Goal: Task Accomplishment & Management: Manage account settings

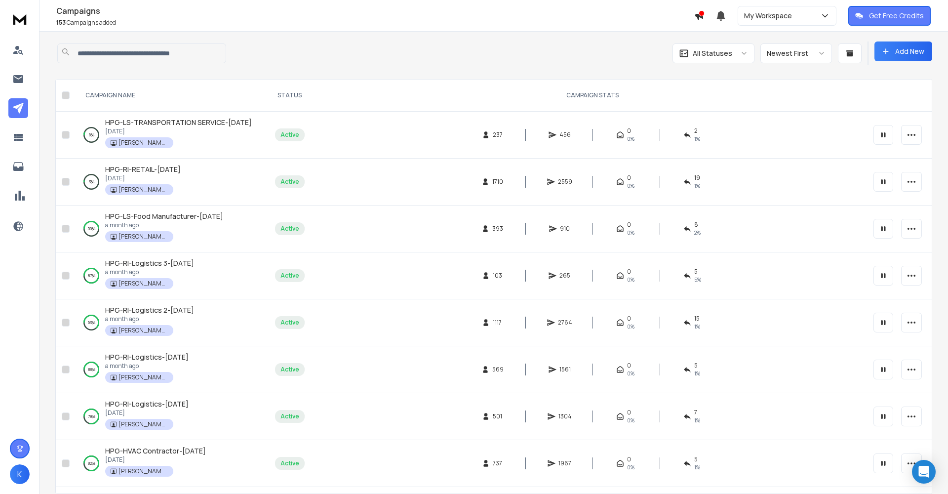
click at [187, 39] on div "Campaigns 153 Campaigns Added All Statuses Newest First Add New CAMPAIGN NAME S…" at bounding box center [494, 289] width 909 height 514
click at [153, 59] on input at bounding box center [141, 53] width 169 height 20
paste input "**********"
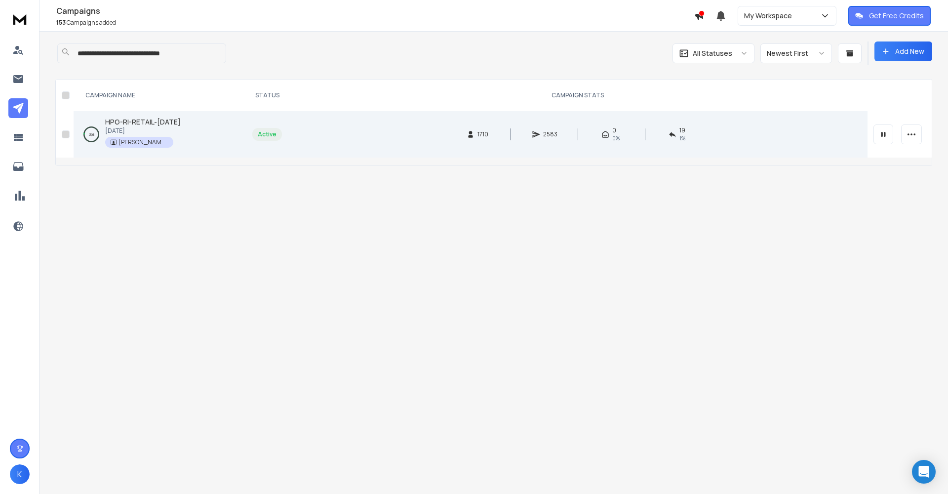
type input "**********"
click at [179, 124] on span "HPG-RI-RETAIL-[DATE]" at bounding box center [143, 121] width 76 height 9
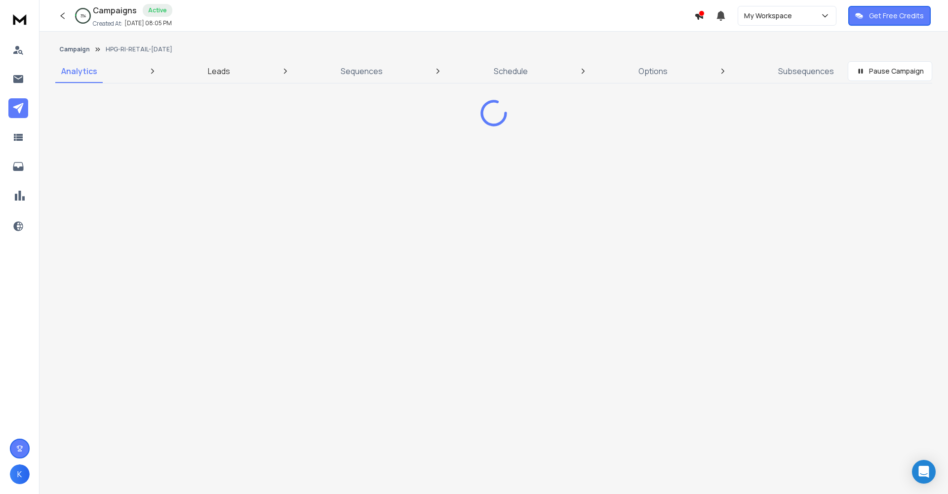
click at [218, 72] on p "Leads" at bounding box center [219, 71] width 22 height 12
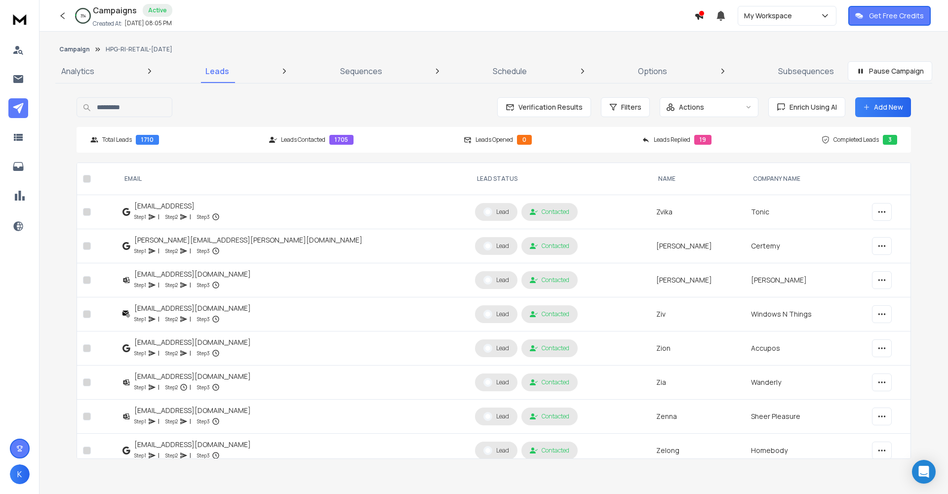
click at [151, 104] on input at bounding box center [125, 107] width 96 height 20
paste input "**********"
drag, startPoint x: 126, startPoint y: 110, endPoint x: 35, endPoint y: 107, distance: 91.9
click at [35, 107] on div "**********" at bounding box center [474, 231] width 948 height 463
type input "**********"
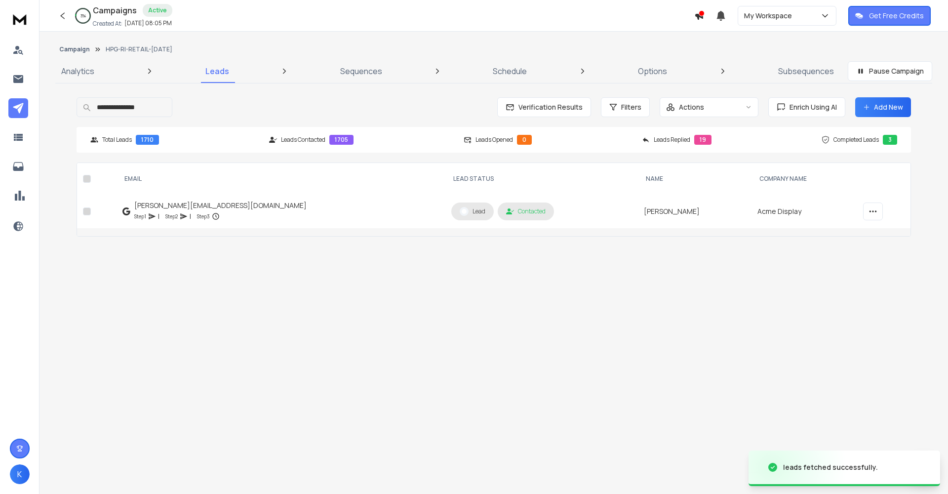
click at [864, 219] on button "button" at bounding box center [874, 212] width 20 height 18
click at [853, 263] on p "Block Lead" at bounding box center [845, 264] width 35 height 10
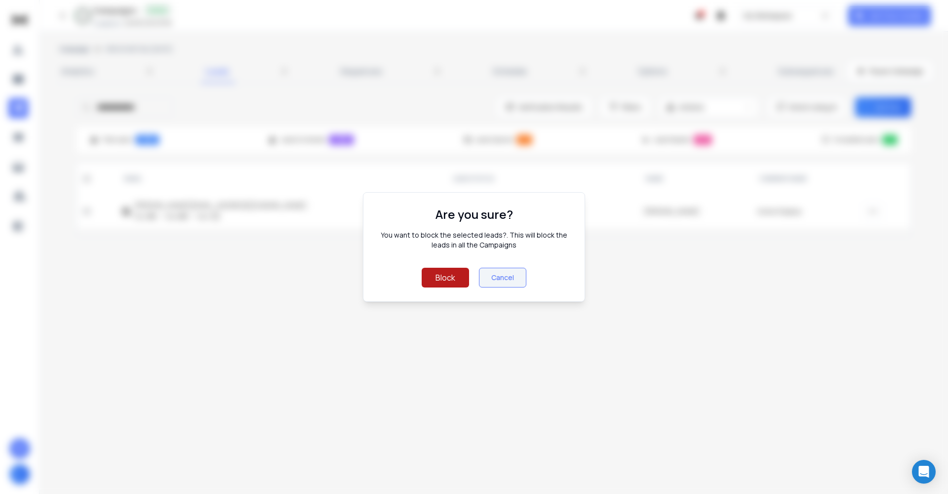
click at [461, 272] on button "Block" at bounding box center [445, 278] width 47 height 20
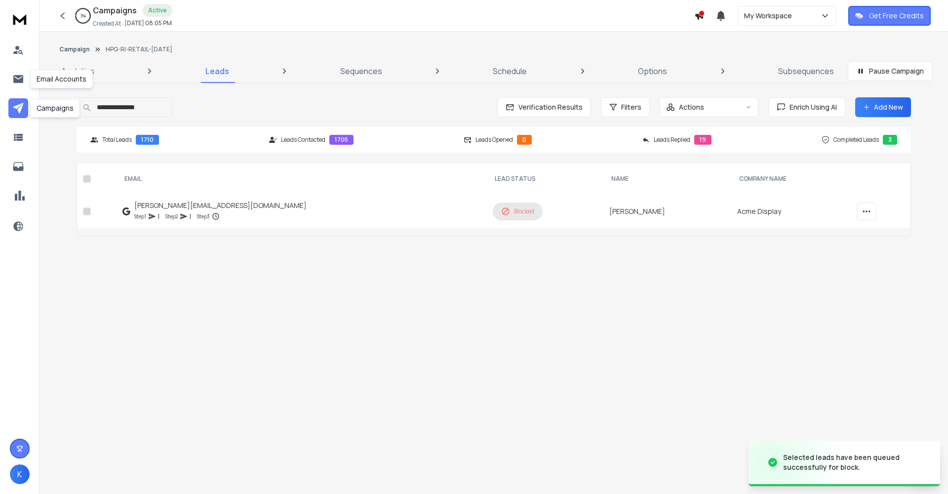
click at [31, 110] on div "Campaigns" at bounding box center [55, 108] width 50 height 19
click at [18, 108] on icon at bounding box center [18, 108] width 10 height 10
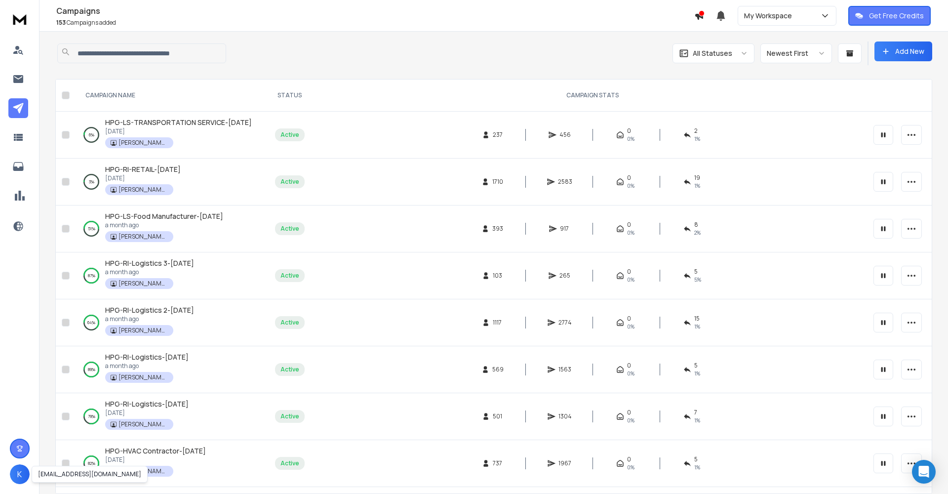
click at [19, 468] on span "K" at bounding box center [20, 474] width 20 height 20
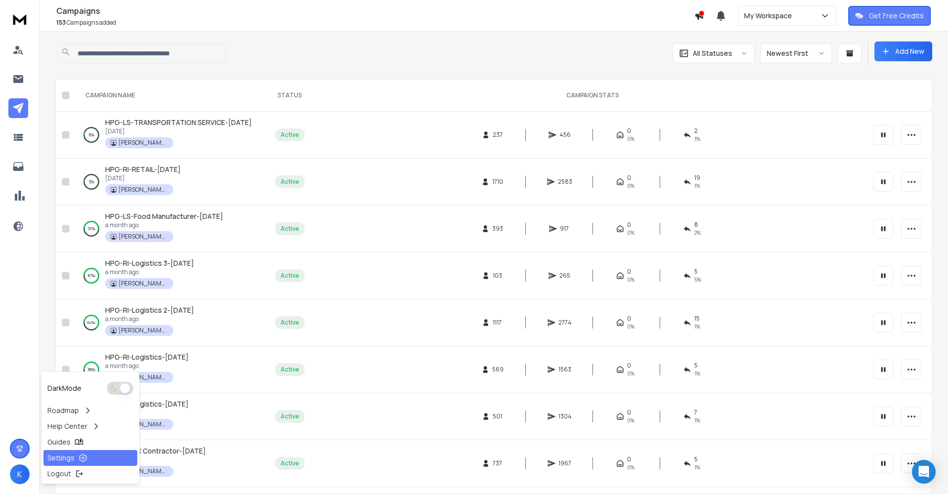
click at [70, 455] on p "Settings" at bounding box center [60, 458] width 27 height 10
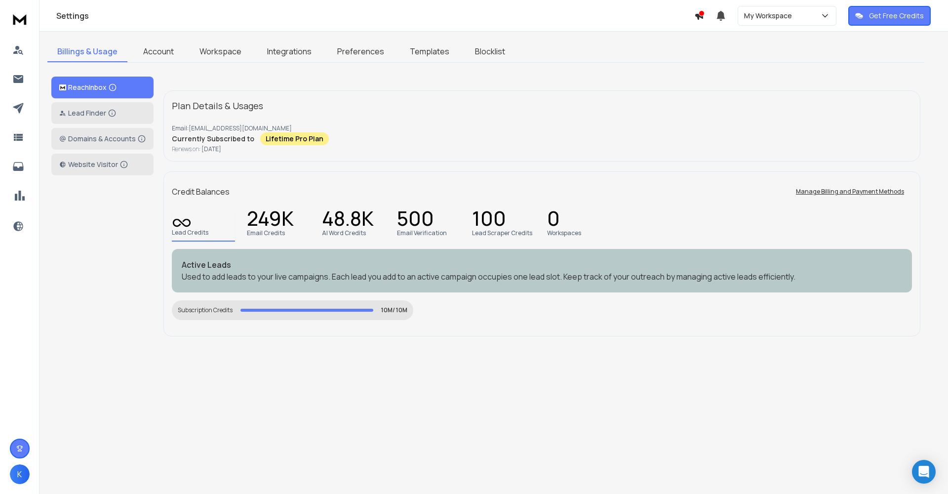
click at [101, 113] on button "Lead Finder" at bounding box center [102, 113] width 102 height 22
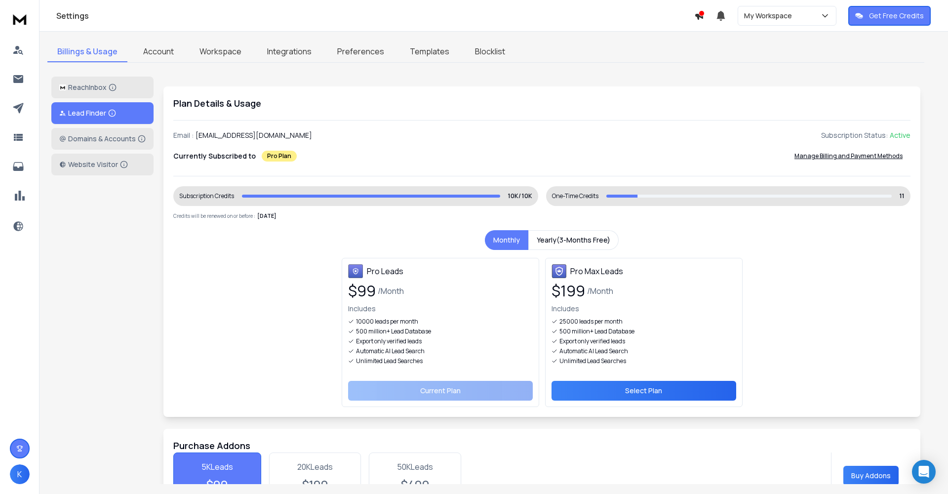
click at [252, 217] on p "Credits will be renewed on or before :" at bounding box center [214, 215] width 82 height 7
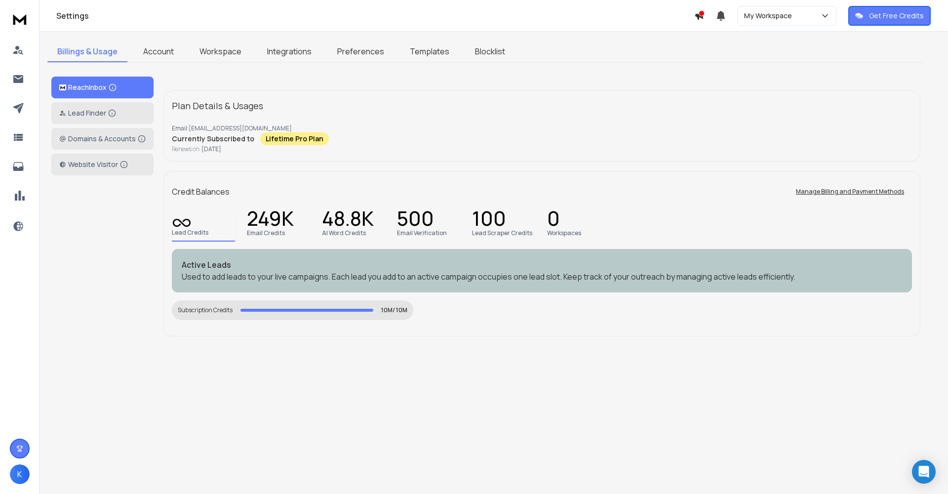
click at [82, 87] on button "ReachInbox" at bounding box center [102, 88] width 102 height 22
click at [81, 116] on button "Lead Finder" at bounding box center [102, 113] width 102 height 22
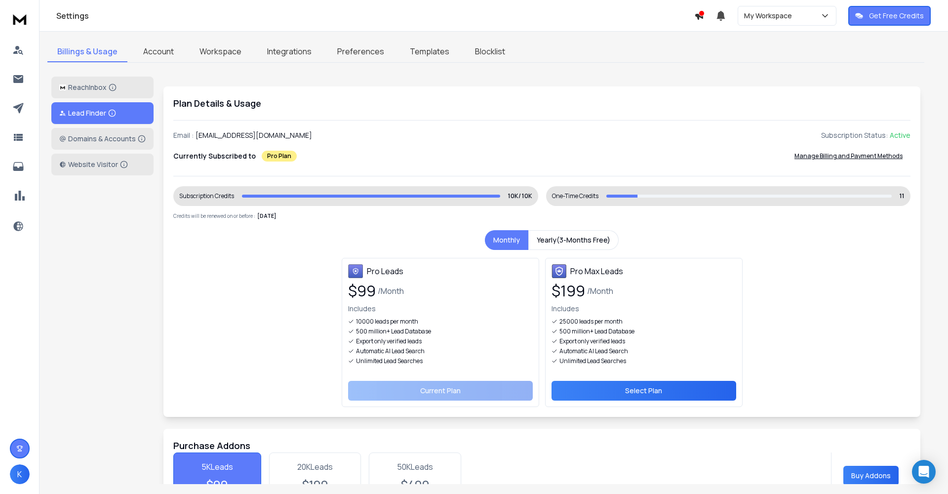
click at [839, 159] on p "Manage Billing and Payment Methods" at bounding box center [849, 156] width 108 height 8
click at [866, 157] on p "Manage Billing and Payment Methods" at bounding box center [849, 156] width 108 height 8
click at [159, 53] on link "Account" at bounding box center [158, 51] width 50 height 21
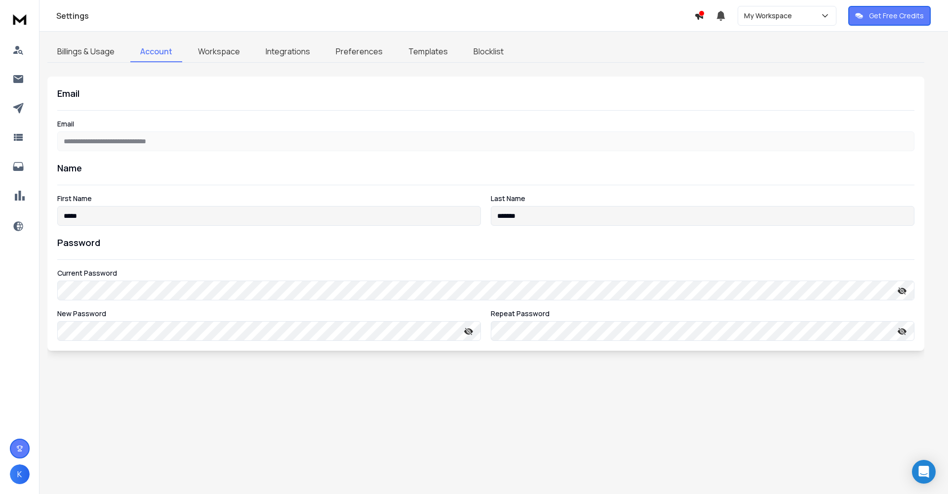
click at [221, 50] on link "Workspace" at bounding box center [219, 51] width 62 height 21
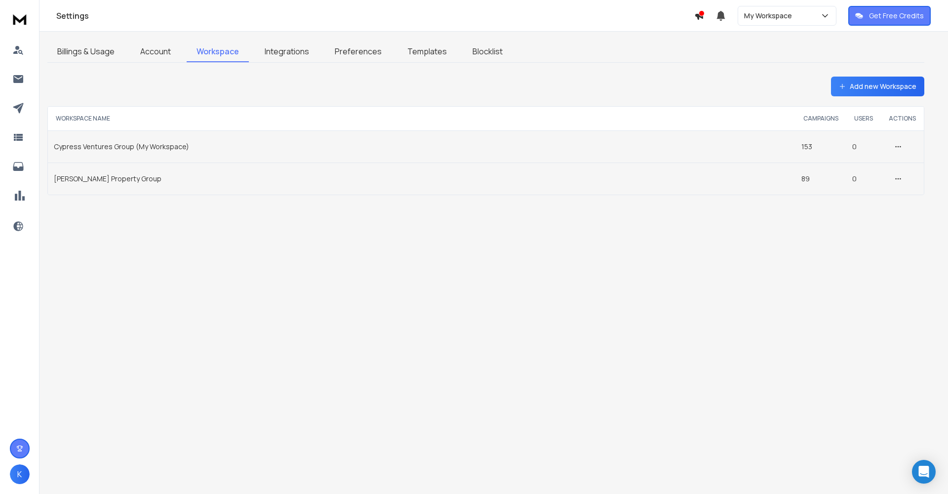
click at [285, 53] on link "Integrations" at bounding box center [287, 51] width 64 height 21
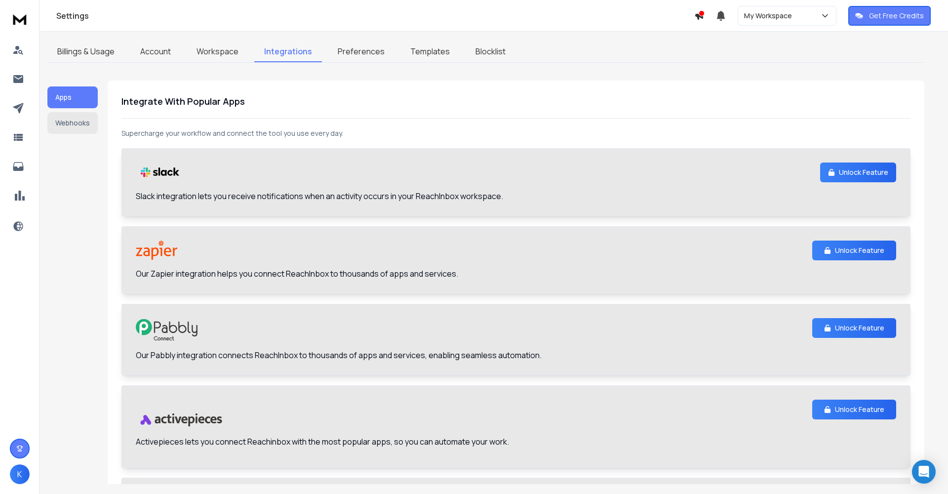
click at [346, 53] on link "Preferences" at bounding box center [361, 51] width 67 height 21
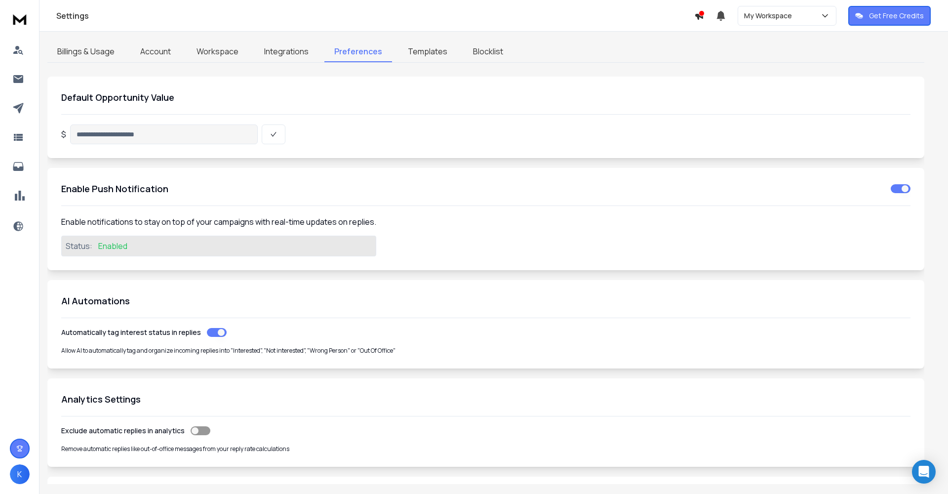
click at [91, 51] on link "Billings & Usage" at bounding box center [85, 51] width 77 height 21
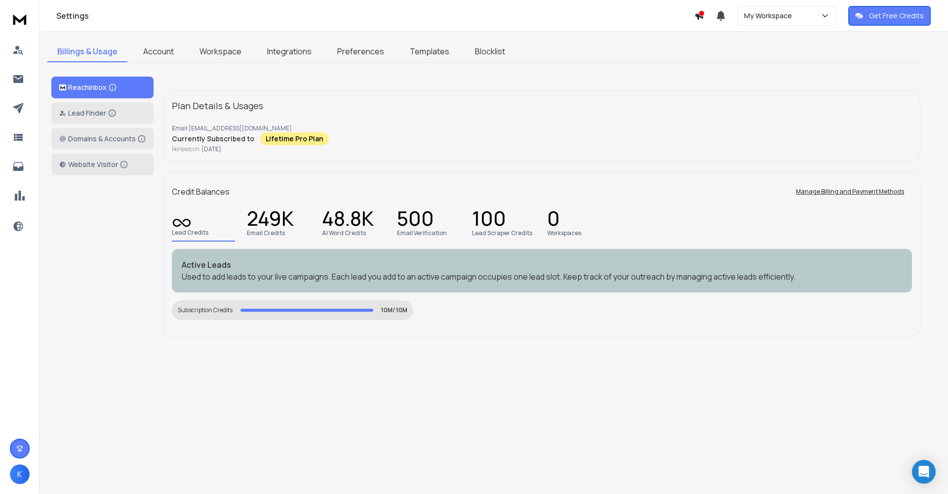
click at [134, 120] on button "Lead Finder" at bounding box center [102, 113] width 102 height 22
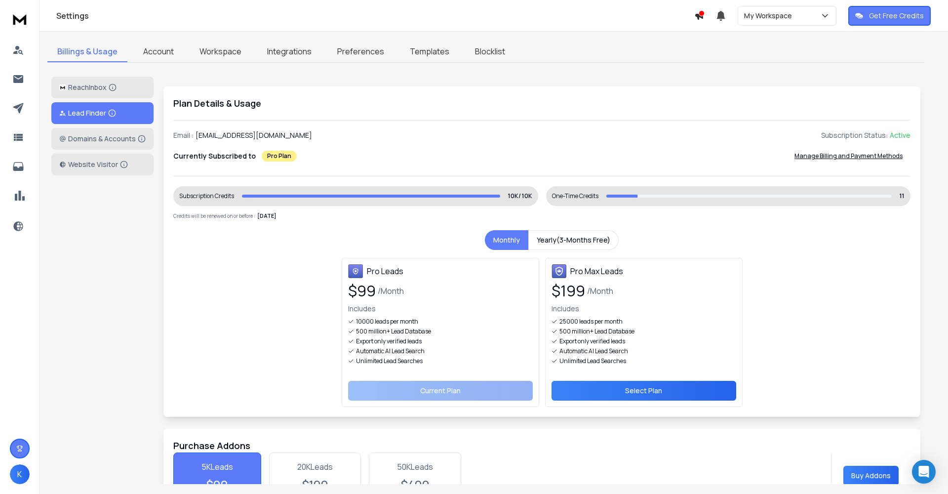
click at [877, 157] on p "Manage Billing and Payment Methods" at bounding box center [849, 156] width 108 height 8
click at [86, 137] on button "Domains & Accounts" at bounding box center [102, 139] width 102 height 22
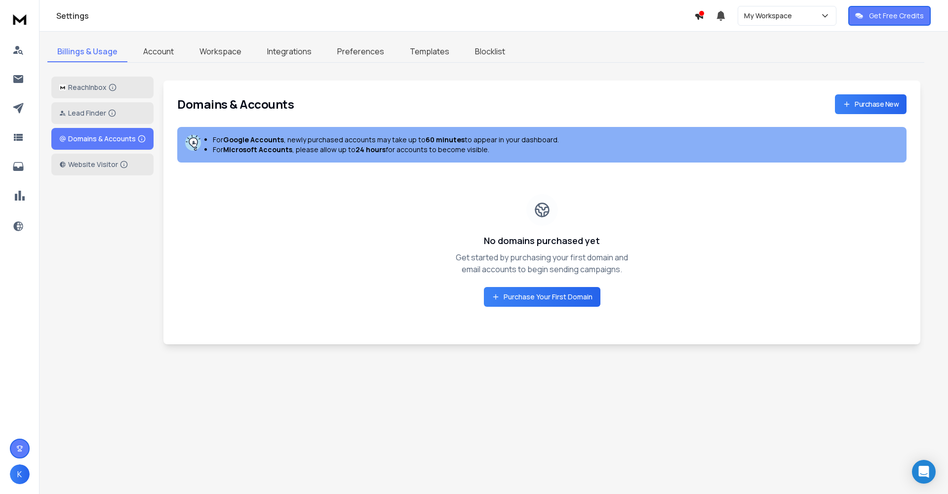
click at [93, 153] on div "ReachInbox Lead Finder Domains & Accounts Website Visitor Domains & Accounts Pu…" at bounding box center [485, 277] width 869 height 400
click at [26, 116] on link at bounding box center [18, 108] width 20 height 20
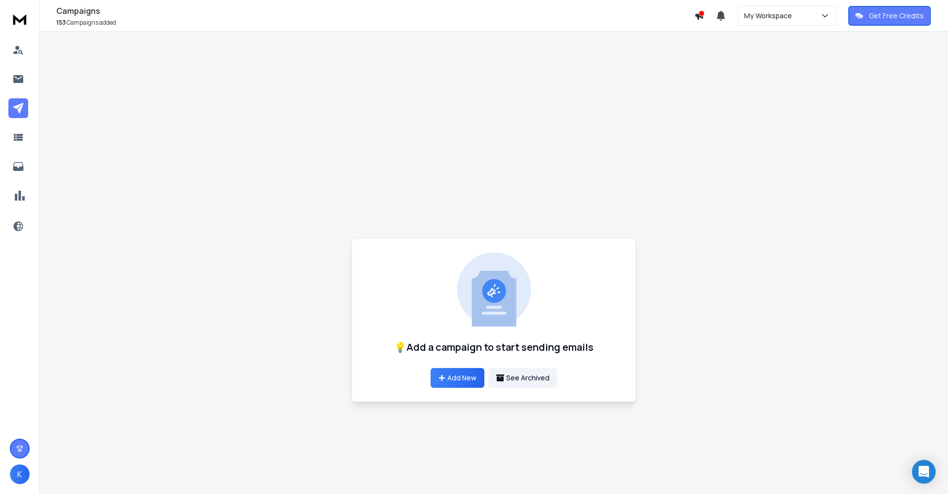
click at [17, 105] on icon at bounding box center [18, 108] width 10 height 10
click at [18, 161] on icon at bounding box center [18, 167] width 12 height 12
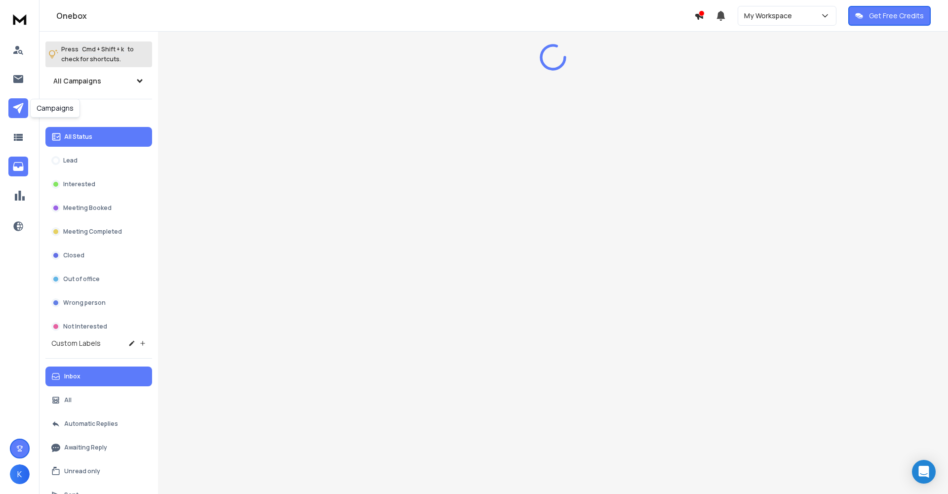
click at [17, 104] on icon at bounding box center [18, 108] width 12 height 12
